Goal: Communication & Community: Answer question/provide support

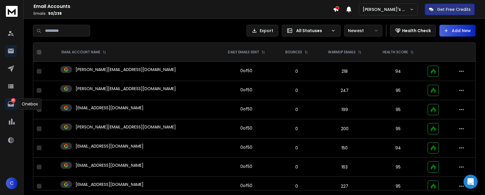
click at [13, 99] on p "41" at bounding box center [13, 100] width 5 height 5
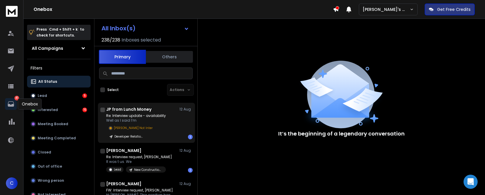
click at [131, 115] on p "Re: Interview update - availability" at bounding box center [141, 115] width 71 height 5
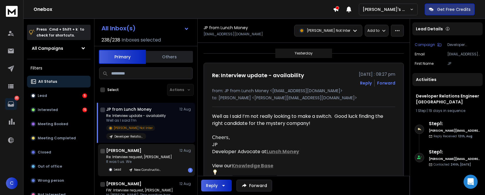
drag, startPoint x: 114, startPoint y: 154, endPoint x: 121, endPoint y: 157, distance: 6.8
click at [114, 159] on p "It was t us. We" at bounding box center [139, 161] width 66 height 5
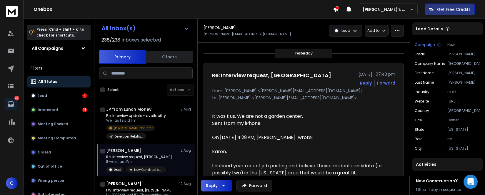
click at [123, 157] on div "Re: Interview request, Chelsea Garden It was t us. We Lead New ConstructionX" at bounding box center [139, 163] width 66 height 18
drag, startPoint x: 315, startPoint y: 89, endPoint x: 225, endPoint y: 91, distance: 90.0
click at [224, 91] on p "from: [PERSON_NAME] <[PERSON_NAME][EMAIL_ADDRESS][DOMAIN_NAME]>" at bounding box center [303, 91] width 183 height 6
copy p "[PERSON_NAME] <[PERSON_NAME][EMAIL_ADDRESS][DOMAIN_NAME]"
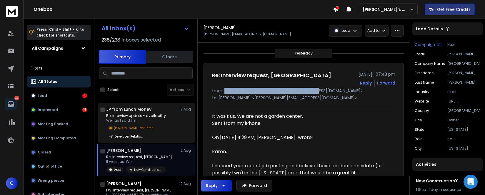
scroll to position [42, 0]
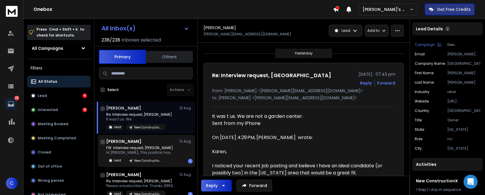
click at [156, 150] on p "Hi [PERSON_NAME], This position has" at bounding box center [139, 152] width 67 height 5
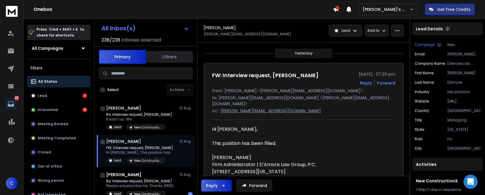
click at [372, 83] on button "Reply" at bounding box center [366, 83] width 12 height 6
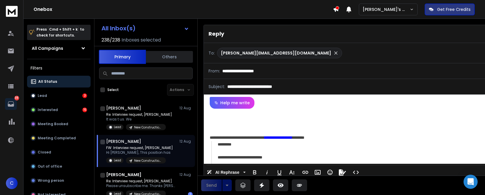
click at [230, 115] on div at bounding box center [427, 117] width 435 height 6
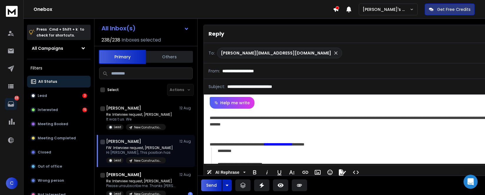
click at [208, 184] on button "Send" at bounding box center [211, 185] width 21 height 12
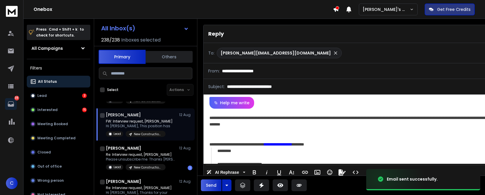
scroll to position [0, 0]
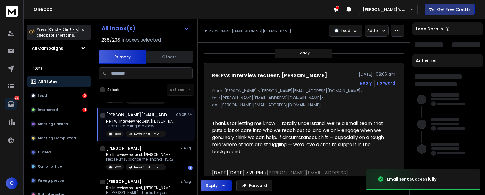
click at [351, 31] on div "Lead" at bounding box center [345, 30] width 33 height 11
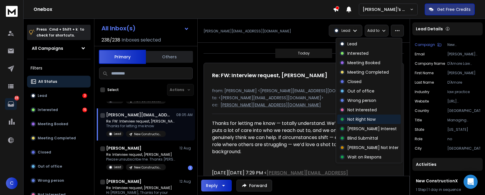
drag, startPoint x: 369, startPoint y: 119, endPoint x: 306, endPoint y: 118, distance: 62.3
click at [369, 119] on p "Not Right Now" at bounding box center [361, 119] width 28 height 6
click at [338, 33] on div "Lead" at bounding box center [345, 30] width 33 height 11
click at [353, 119] on p "Not Right Now" at bounding box center [361, 119] width 28 height 6
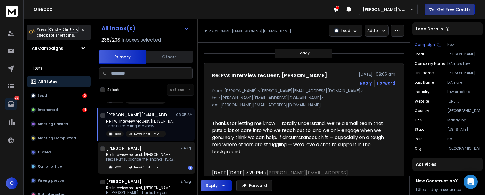
drag, startPoint x: 133, startPoint y: 151, endPoint x: 148, endPoint y: 141, distance: 17.6
click at [133, 157] on p "Please unsubscribe me. Thanks [PERSON_NAME]" at bounding box center [141, 159] width 71 height 5
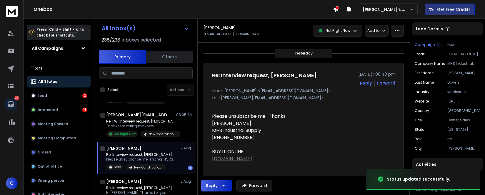
click at [367, 84] on button "Reply" at bounding box center [366, 83] width 12 height 6
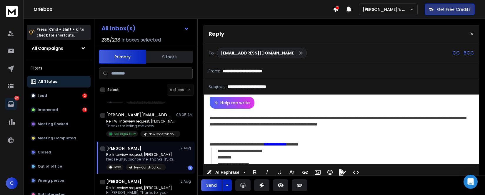
drag, startPoint x: 205, startPoint y: 184, endPoint x: 208, endPoint y: 183, distance: 3.6
click at [205, 184] on button "Send" at bounding box center [211, 185] width 21 height 12
click at [212, 185] on button "Send" at bounding box center [211, 185] width 21 height 12
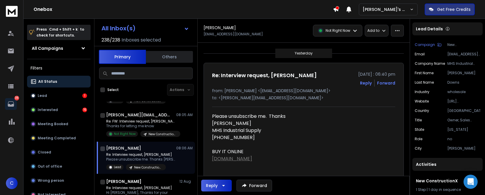
click at [132, 157] on p "Please unsubscribe me. Thanks [PERSON_NAME]" at bounding box center [141, 159] width 71 height 5
click at [356, 31] on icon at bounding box center [355, 31] width 4 height 2
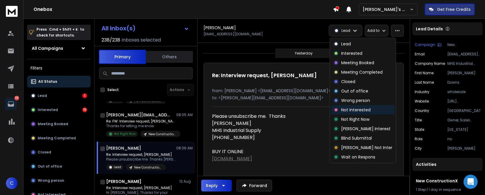
drag, startPoint x: 356, startPoint y: 110, endPoint x: 371, endPoint y: 96, distance: 20.6
click at [356, 110] on p "Not Interested" at bounding box center [355, 110] width 29 height 6
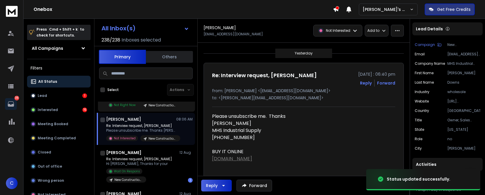
scroll to position [112, 0]
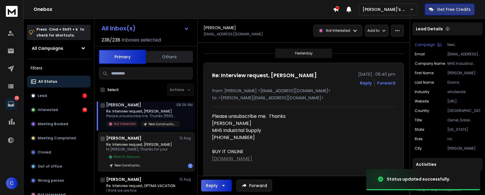
drag, startPoint x: 153, startPoint y: 146, endPoint x: 189, endPoint y: 143, distance: 36.5
click at [153, 154] on div "Wait On Respons New ConstructionX" at bounding box center [144, 161] width 77 height 14
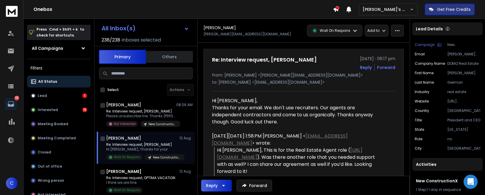
scroll to position [19, 0]
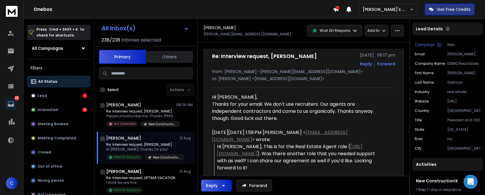
click at [364, 64] on button "Reply" at bounding box center [366, 64] width 12 height 6
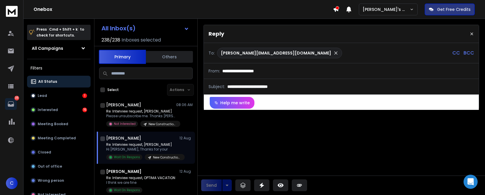
scroll to position [0, 0]
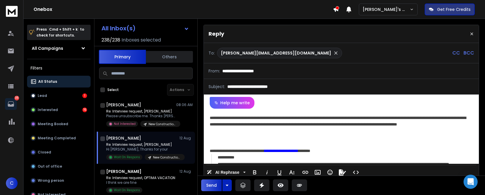
click at [209, 186] on button "Send" at bounding box center [211, 185] width 21 height 12
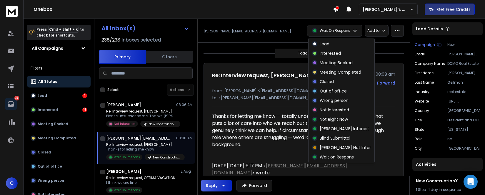
click at [344, 31] on p "Wait On Respons" at bounding box center [335, 30] width 31 height 5
click at [327, 117] on p "Not Right Now" at bounding box center [334, 119] width 28 height 6
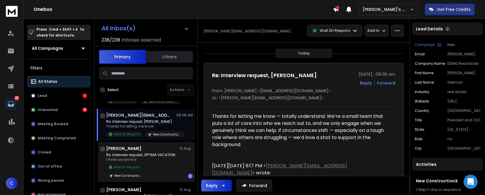
scroll to position [134, 0]
drag, startPoint x: 144, startPoint y: 149, endPoint x: 148, endPoint y: 180, distance: 31.3
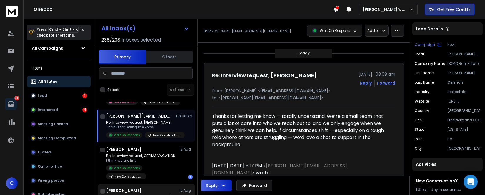
click at [144, 153] on p "Re: Interview request, OPTIMA VACATION" at bounding box center [141, 155] width 71 height 5
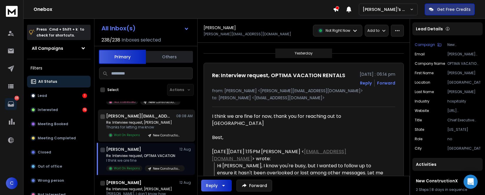
click at [137, 120] on p "Re: Interview request, [PERSON_NAME]" at bounding box center [141, 122] width 71 height 5
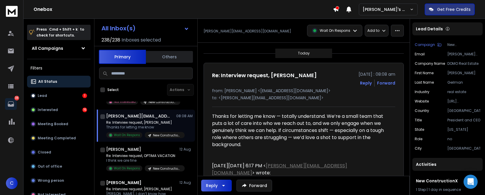
click at [340, 31] on p "Wait On Respons" at bounding box center [335, 30] width 31 height 5
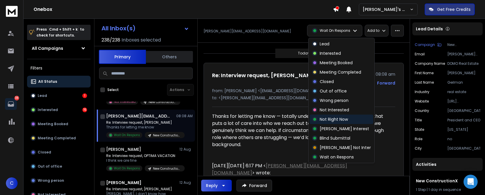
click at [324, 121] on p "Not Right Now" at bounding box center [334, 119] width 28 height 6
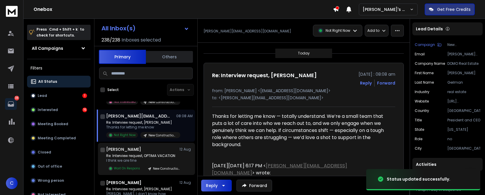
click at [174, 153] on p "Re: Interview request, OPTIMA VACATION" at bounding box center [141, 155] width 71 height 5
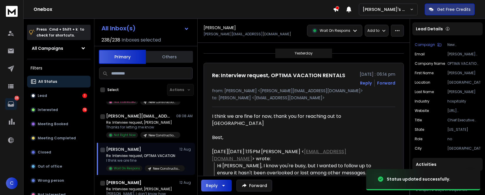
click at [362, 83] on button "Reply" at bounding box center [366, 83] width 12 height 6
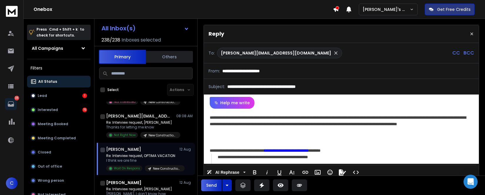
scroll to position [0, 0]
click at [208, 184] on button "Send" at bounding box center [211, 185] width 21 height 12
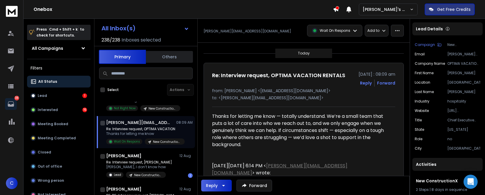
click at [338, 34] on div "Wait On Respons" at bounding box center [334, 30] width 55 height 11
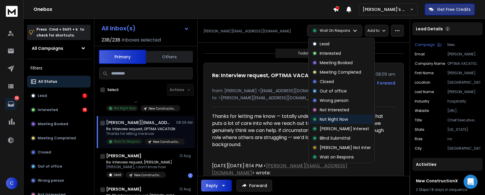
click at [336, 119] on p "Not Right Now" at bounding box center [334, 119] width 28 height 6
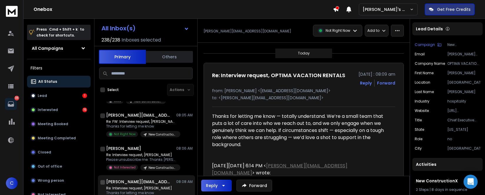
scroll to position [67, 0]
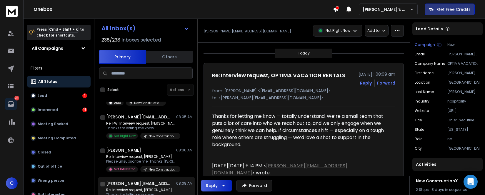
click at [138, 147] on div "[PERSON_NAME] 08:06 AM" at bounding box center [149, 150] width 86 height 6
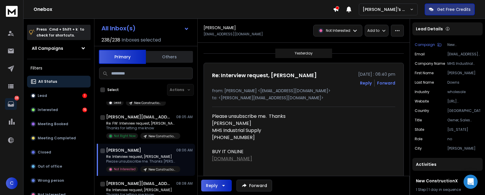
click at [368, 83] on button "Reply" at bounding box center [366, 83] width 12 height 6
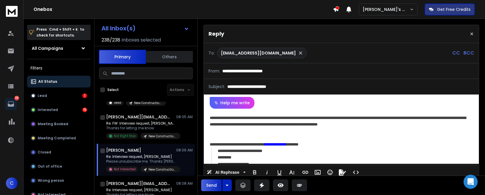
click at [213, 185] on button "Send" at bounding box center [211, 185] width 21 height 12
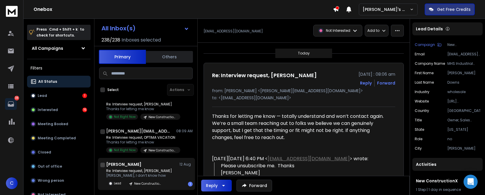
scroll to position [155, 0]
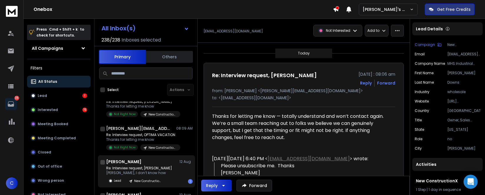
click at [144, 167] on div "Re: Interview request, [PERSON_NAME], I don’t know how Lead New ConstructionX" at bounding box center [139, 174] width 66 height 18
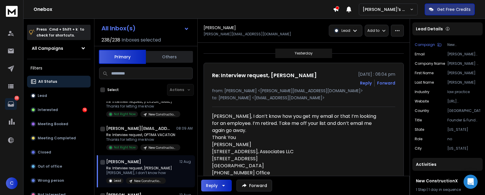
click at [351, 33] on div "Lead" at bounding box center [345, 30] width 33 height 11
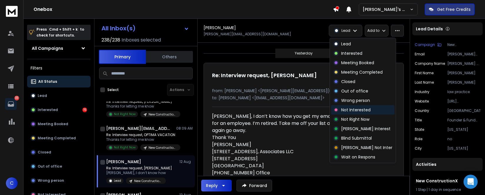
click at [361, 107] on p "Not Interested" at bounding box center [355, 110] width 29 height 6
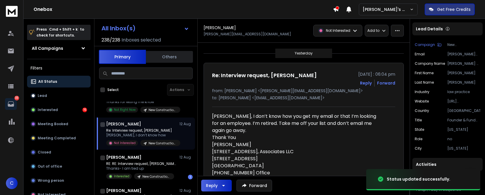
scroll to position [193, 0]
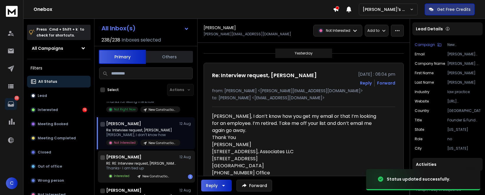
click at [149, 161] on p "RE: RE: Interview request, [PERSON_NAME]" at bounding box center [141, 163] width 71 height 5
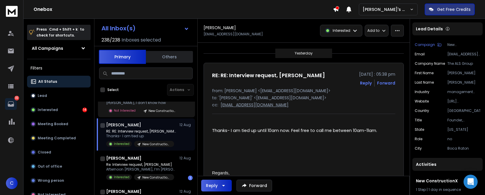
scroll to position [235, 0]
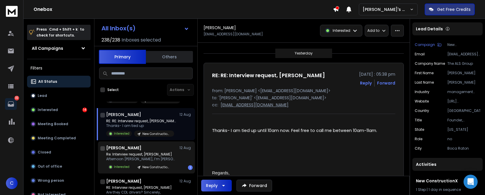
click at [159, 156] on p "Afternoon [PERSON_NAME], I’m [PERSON_NAME]," at bounding box center [141, 158] width 71 height 5
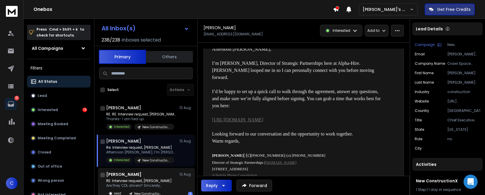
scroll to position [245, 0]
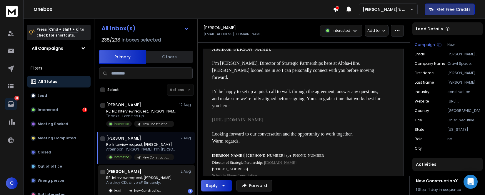
click at [139, 180] on p "Are they CDL drivers? Sincerely," at bounding box center [139, 182] width 66 height 5
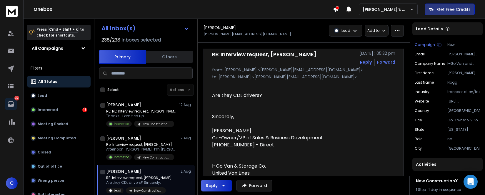
scroll to position [12, 0]
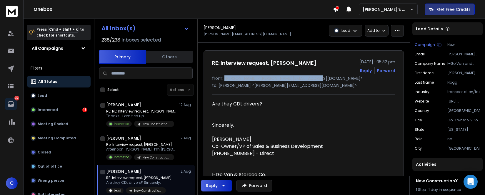
drag, startPoint x: 321, startPoint y: 78, endPoint x: 224, endPoint y: 79, distance: 97.0
click at [224, 79] on p "from: [PERSON_NAME] <[PERSON_NAME][EMAIL_ADDRESS][DOMAIN_NAME]>" at bounding box center [303, 78] width 183 height 6
copy p "[PERSON_NAME] <[PERSON_NAME][EMAIL_ADDRESS][DOMAIN_NAME]"
click at [369, 70] on button "Reply" at bounding box center [366, 71] width 12 height 6
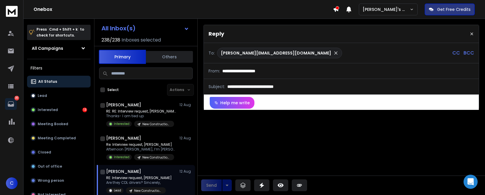
scroll to position [0, 0]
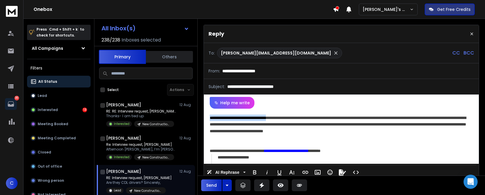
drag, startPoint x: 277, startPoint y: 117, endPoint x: 207, endPoint y: 119, distance: 70.9
click at [207, 119] on div "**********" at bounding box center [341, 135] width 275 height 55
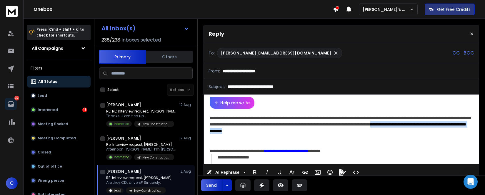
drag, startPoint x: 459, startPoint y: 125, endPoint x: 461, endPoint y: 131, distance: 6.0
click at [461, 131] on div "**********" at bounding box center [340, 124] width 261 height 20
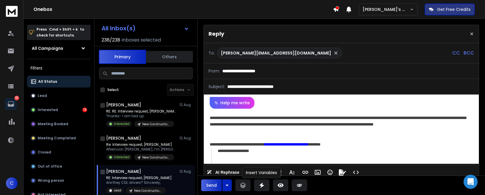
click at [207, 185] on button "Send" at bounding box center [211, 185] width 21 height 12
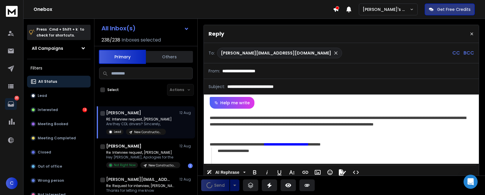
scroll to position [304, 0]
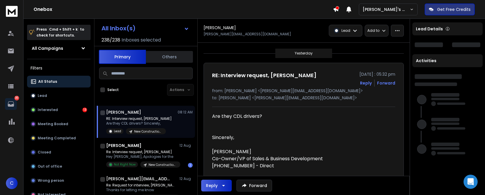
click at [351, 31] on div "Lead" at bounding box center [345, 30] width 33 height 11
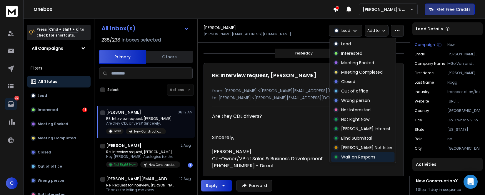
click at [361, 157] on p "Wait on Respons" at bounding box center [358, 157] width 34 height 6
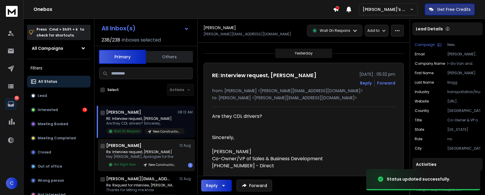
click at [142, 149] on p "Re: Interview request, [PERSON_NAME]" at bounding box center [141, 151] width 71 height 5
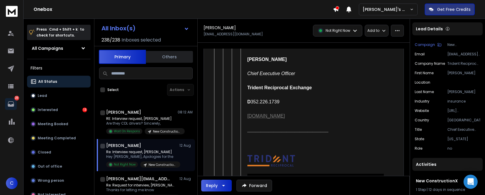
scroll to position [932, 0]
drag, startPoint x: 316, startPoint y: 137, endPoint x: 229, endPoint y: 138, distance: 86.4
click at [228, 137] on div "Hi [PERSON_NAME], I know you're busy, but I wanted to follow up to ensure it ha…" at bounding box center [303, 68] width 161 height 830
copy strong "Trident Reciprocal Exchange"
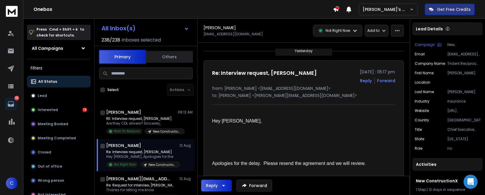
scroll to position [0, 0]
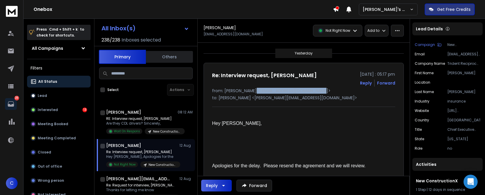
drag, startPoint x: 319, startPoint y: 88, endPoint x: 255, endPoint y: 97, distance: 64.0
click at [254, 91] on p "from: [PERSON_NAME] <[EMAIL_ADDRESS][DOMAIN_NAME]>" at bounding box center [303, 91] width 183 height 6
copy p "[EMAIL_ADDRESS][DOMAIN_NAME]"
click at [364, 82] on button "Reply" at bounding box center [366, 83] width 12 height 6
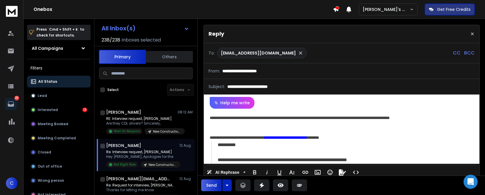
click at [212, 181] on button "Send" at bounding box center [211, 185] width 21 height 12
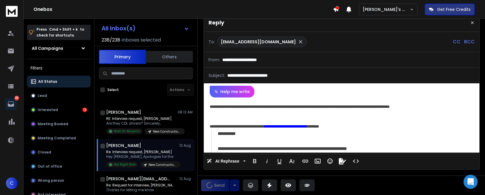
scroll to position [11, 0]
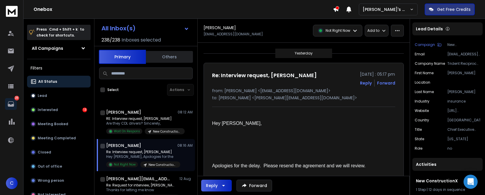
click at [351, 31] on div "Not Right Now" at bounding box center [337, 30] width 49 height 11
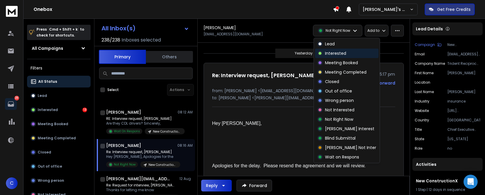
click at [351, 52] on div "Interested" at bounding box center [346, 53] width 63 height 9
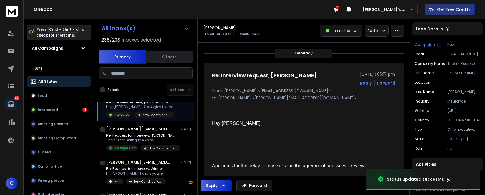
scroll to position [346, 0]
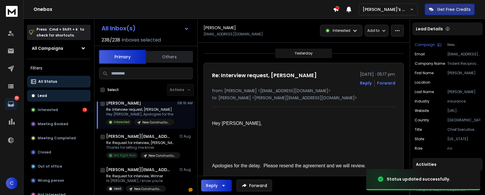
click at [66, 101] on button "Lead" at bounding box center [58, 96] width 63 height 12
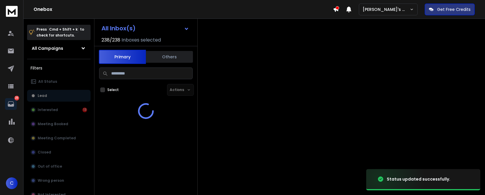
scroll to position [0, 0]
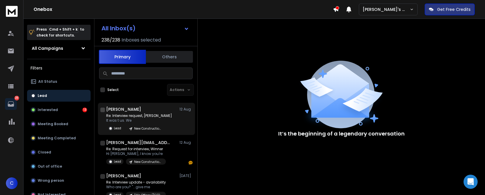
drag, startPoint x: 128, startPoint y: 120, endPoint x: 138, endPoint y: 125, distance: 12.0
click at [127, 120] on p "It was t us. We" at bounding box center [139, 120] width 66 height 5
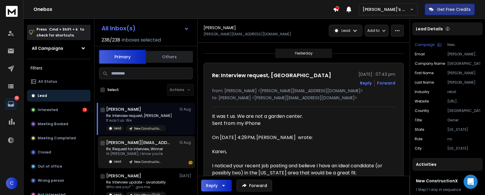
click at [135, 147] on p "Re: Request for interview, Winner" at bounding box center [136, 148] width 60 height 5
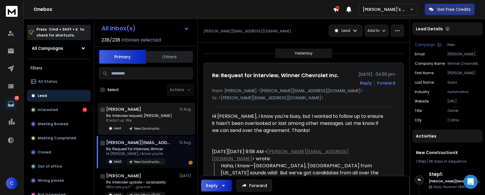
click at [131, 123] on div "Re: Interview request, Chelsea Garden It was t us. We Lead New ConstructionX" at bounding box center [139, 122] width 66 height 18
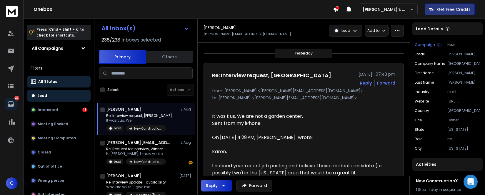
click at [53, 84] on button "All Status" at bounding box center [58, 82] width 63 height 12
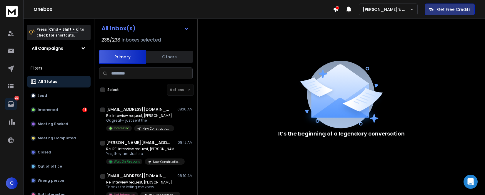
drag, startPoint x: 146, startPoint y: 117, endPoint x: 195, endPoint y: 174, distance: 75.2
click at [146, 117] on p "Re: Interview request, [PERSON_NAME]" at bounding box center [140, 115] width 68 height 5
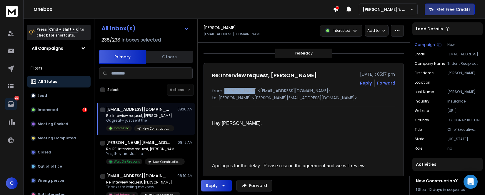
drag, startPoint x: 252, startPoint y: 91, endPoint x: 229, endPoint y: 100, distance: 24.5
click at [225, 90] on p "from: [PERSON_NAME] <[EMAIL_ADDRESS][DOMAIN_NAME]>" at bounding box center [303, 91] width 183 height 6
copy p "[PERSON_NAME]"
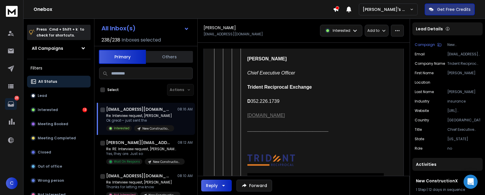
scroll to position [933, 0]
drag, startPoint x: 317, startPoint y: 136, endPoint x: 250, endPoint y: 146, distance: 67.2
click at [243, 138] on div "Hi [PERSON_NAME], Yes, please send my way so I can review. Thanks [PERSON_NAME]…" at bounding box center [311, 170] width 143 height 512
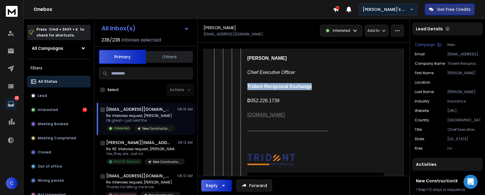
copy strong "Trident Reciprocal Exchange"
drag, startPoint x: 295, startPoint y: 150, endPoint x: 257, endPoint y: 157, distance: 39.1
click at [251, 104] on div "D 352.226.1739" at bounding box center [315, 100] width 136 height 7
copy span "352.226.1739"
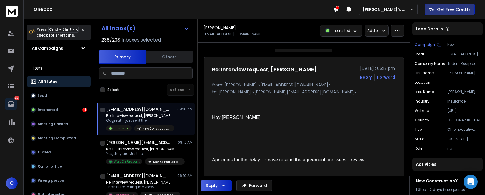
scroll to position [0, 0]
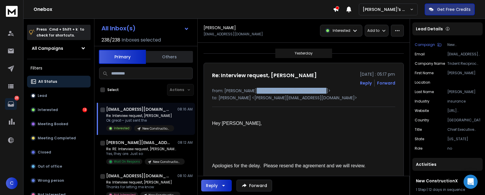
drag, startPoint x: 319, startPoint y: 91, endPoint x: 253, endPoint y: 91, distance: 65.3
click at [253, 91] on p "from: [PERSON_NAME] <[EMAIL_ADDRESS][DOMAIN_NAME]>" at bounding box center [303, 91] width 183 height 6
copy p "[EMAIL_ADDRESS][DOMAIN_NAME]"
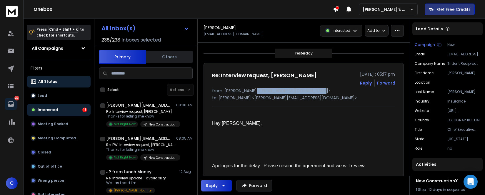
scroll to position [138, 0]
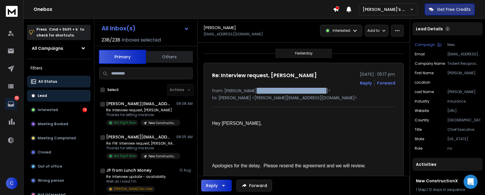
click at [73, 91] on button "Lead" at bounding box center [58, 96] width 63 height 12
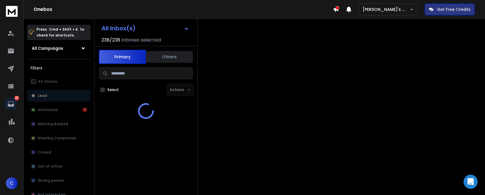
scroll to position [0, 0]
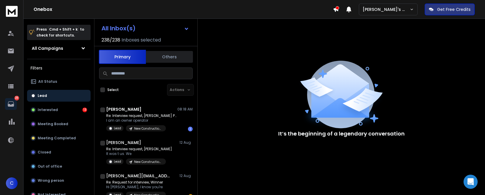
drag, startPoint x: 138, startPoint y: 118, endPoint x: 220, endPoint y: 124, distance: 82.8
click at [138, 118] on p "I am an owner operator" at bounding box center [141, 120] width 71 height 5
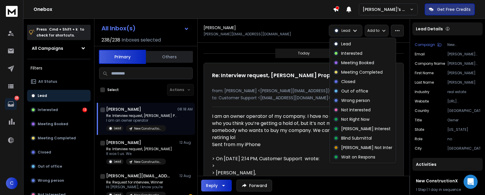
click at [351, 32] on div "Lead" at bounding box center [345, 30] width 33 height 11
click at [357, 111] on p "Not Interested" at bounding box center [355, 110] width 29 height 6
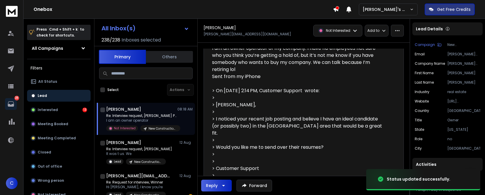
scroll to position [76, 0]
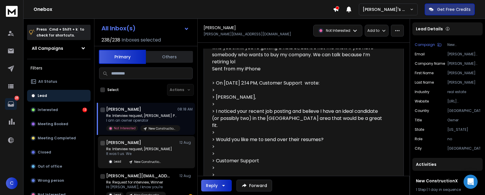
drag, startPoint x: 126, startPoint y: 141, endPoint x: 127, endPoint y: 144, distance: 3.5
click at [126, 141] on h1 "[PERSON_NAME]" at bounding box center [123, 142] width 35 height 6
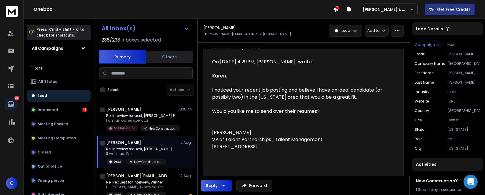
click at [122, 148] on p "Re: Interview request, [PERSON_NAME]" at bounding box center [139, 148] width 66 height 5
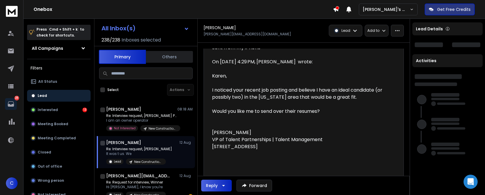
scroll to position [0, 0]
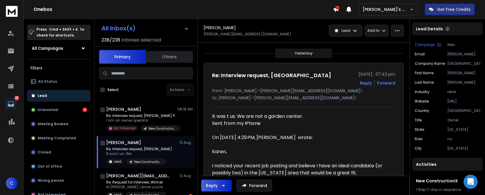
click at [365, 83] on button "Reply" at bounding box center [366, 83] width 12 height 6
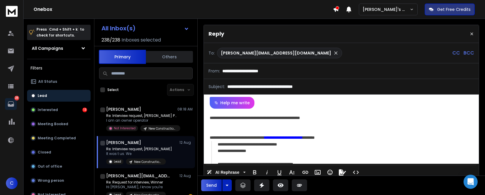
click at [302, 137] on link "**********" at bounding box center [283, 137] width 38 height 4
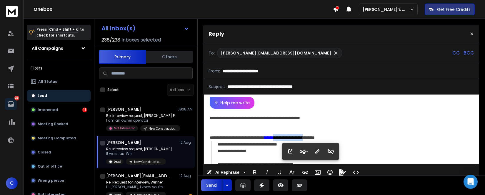
drag, startPoint x: 338, startPoint y: 137, endPoint x: 301, endPoint y: 137, distance: 37.0
click at [298, 138] on div "**********" at bounding box center [340, 137] width 261 height 6
copy link "**********"
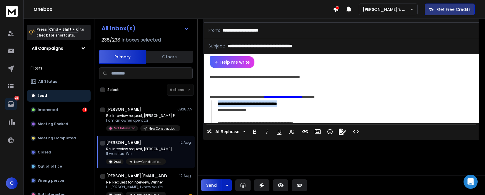
drag, startPoint x: 294, startPoint y: 103, endPoint x: 228, endPoint y: 99, distance: 66.9
click at [216, 105] on div "**********" at bounding box center [341, 152] width 260 height 105
copy div "**********"
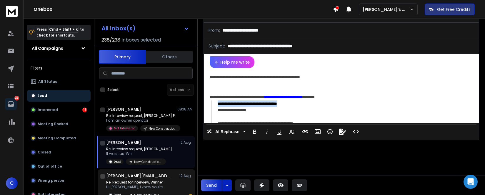
scroll to position [23, 0]
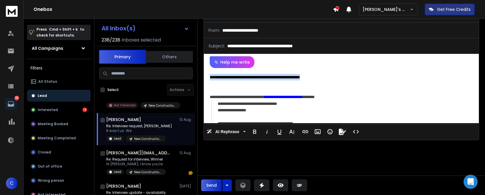
drag, startPoint x: 256, startPoint y: 77, endPoint x: 205, endPoint y: 77, distance: 50.6
click at [205, 77] on div "**********" at bounding box center [340, 95] width 273 height 55
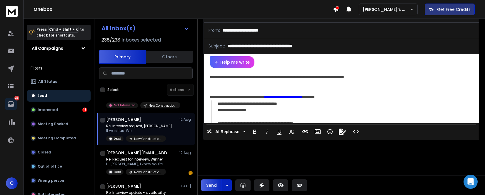
click at [210, 188] on button "Send" at bounding box center [211, 185] width 21 height 12
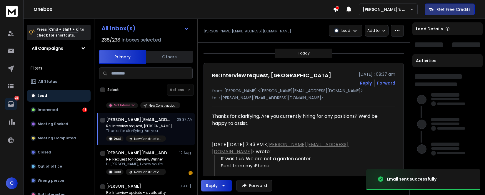
click at [339, 32] on div "Lead" at bounding box center [345, 30] width 33 height 11
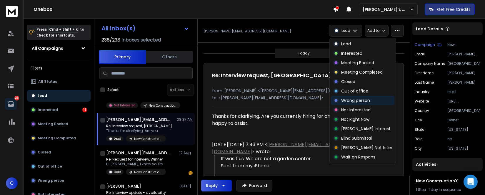
click at [357, 100] on p "Wrong person" at bounding box center [355, 100] width 29 height 6
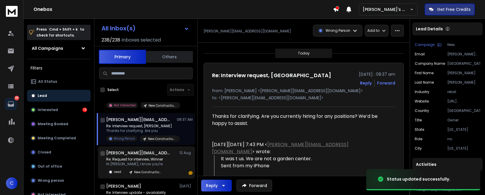
scroll to position [0, 0]
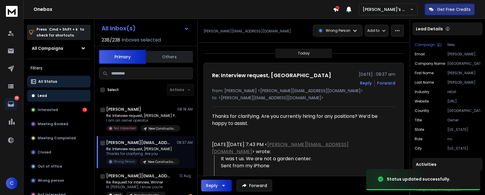
click at [47, 82] on p "All Status" at bounding box center [47, 81] width 19 height 5
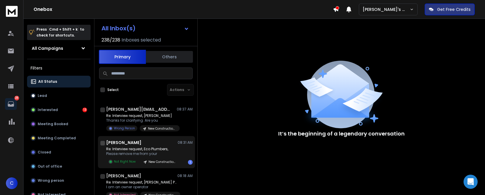
drag, startPoint x: 162, startPoint y: 159, endPoint x: 165, endPoint y: 160, distance: 3.4
click at [162, 159] on div "New ConstructionX" at bounding box center [160, 161] width 40 height 6
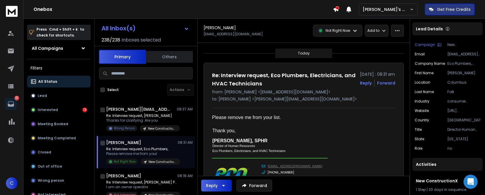
click at [319, 28] on div "Not Right Now" at bounding box center [337, 30] width 49 height 11
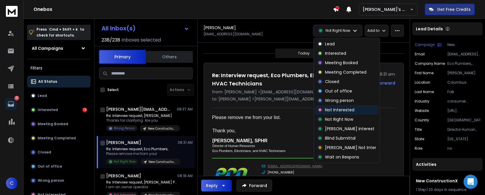
click at [333, 110] on p "Not Interested" at bounding box center [339, 110] width 29 height 6
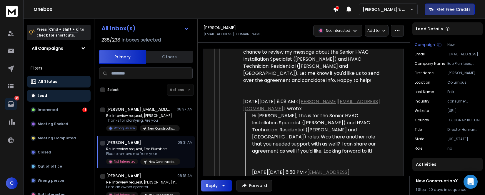
click at [74, 94] on button "Lead" at bounding box center [58, 96] width 63 height 12
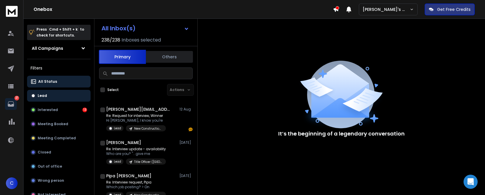
click at [57, 80] on button "All Status" at bounding box center [58, 82] width 63 height 12
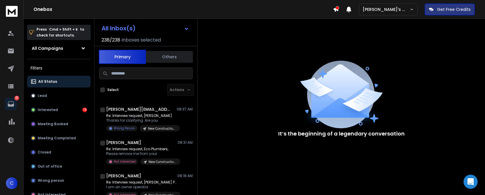
click at [170, 55] on button "Others" at bounding box center [169, 56] width 47 height 13
